Goal: Task Accomplishment & Management: Manage account settings

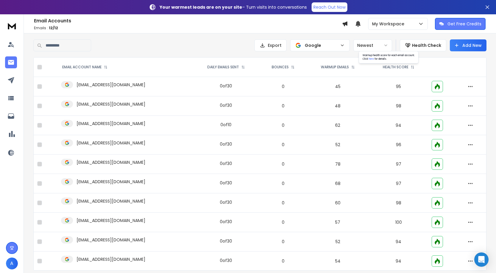
click at [398, 69] on p "HEALTH SCORE" at bounding box center [396, 67] width 26 height 5
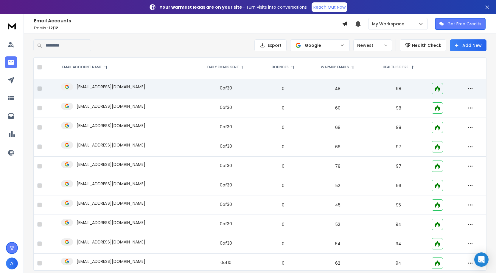
scroll to position [44, 0]
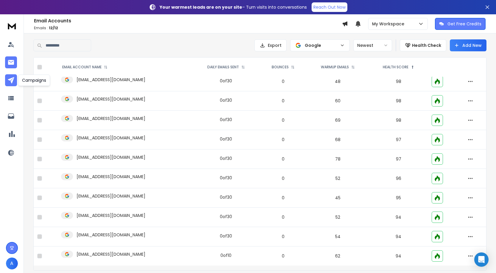
click at [13, 82] on icon at bounding box center [10, 80] width 7 height 7
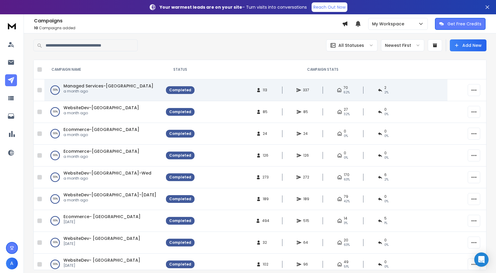
click at [106, 92] on p "a month ago" at bounding box center [108, 91] width 90 height 5
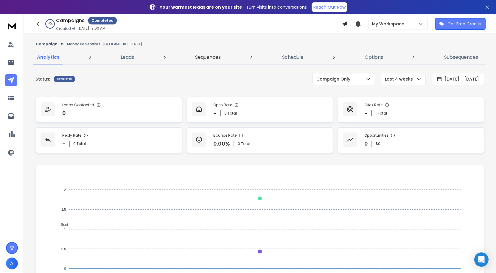
click at [214, 58] on p "Sequences" at bounding box center [208, 57] width 26 height 7
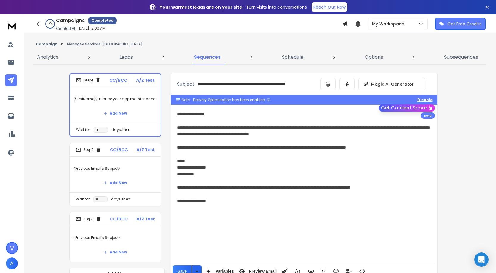
click at [129, 171] on p "<Previous Email's Subject>" at bounding box center [115, 168] width 84 height 17
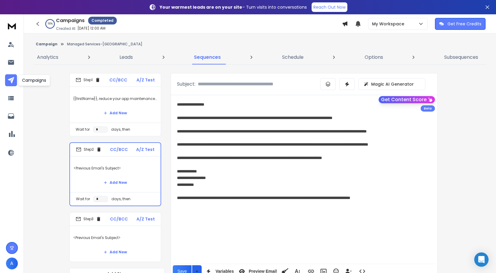
click at [7, 81] on icon at bounding box center [10, 80] width 7 height 7
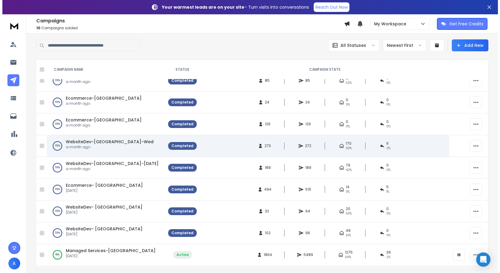
scroll to position [32, 0]
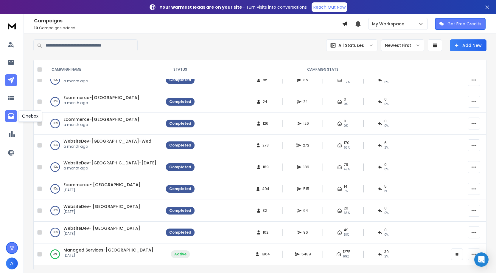
click at [15, 113] on link at bounding box center [11, 116] width 12 height 12
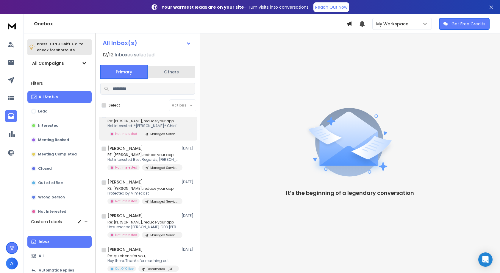
scroll to position [119, 0]
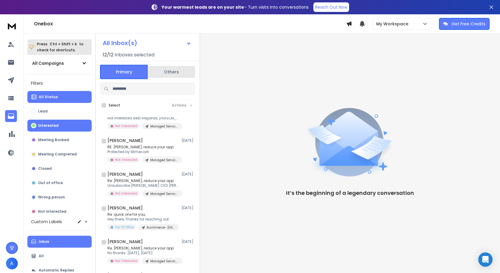
click at [57, 125] on button "Interested" at bounding box center [59, 125] width 64 height 12
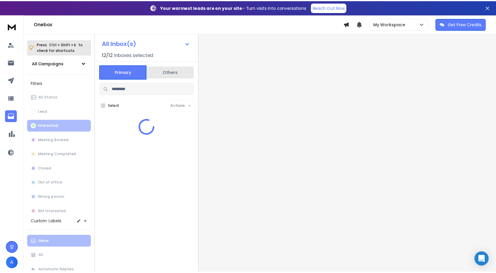
scroll to position [0, 0]
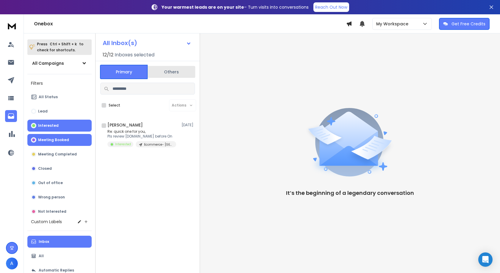
click at [54, 141] on p "Meeting Booked" at bounding box center [53, 139] width 31 height 5
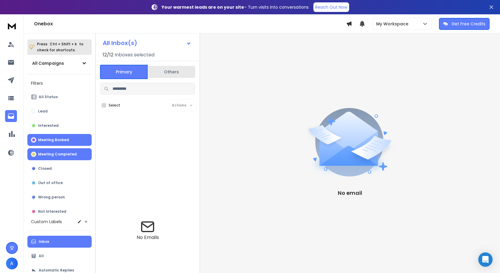
click at [55, 155] on p "Meeting Completed" at bounding box center [57, 154] width 39 height 5
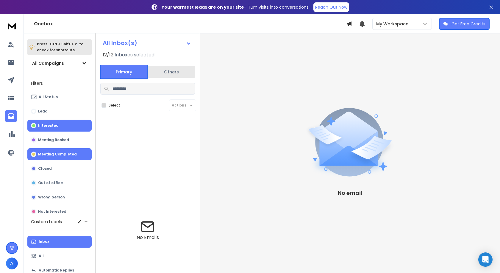
click at [51, 129] on button "Interested" at bounding box center [59, 125] width 64 height 12
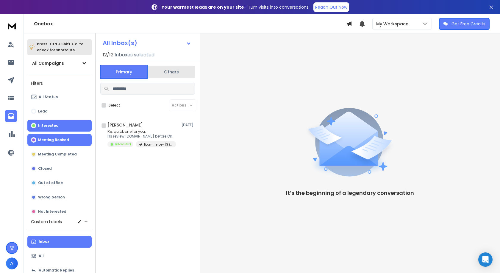
click at [51, 138] on p "Meeting Booked" at bounding box center [53, 139] width 31 height 5
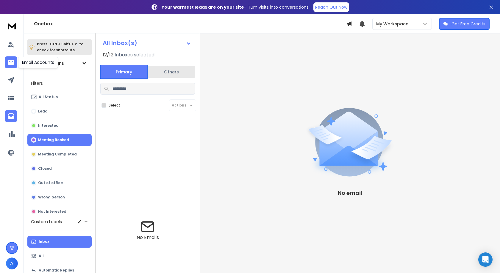
click at [15, 57] on link at bounding box center [11, 62] width 12 height 12
